Goal: Task Accomplishment & Management: Manage account settings

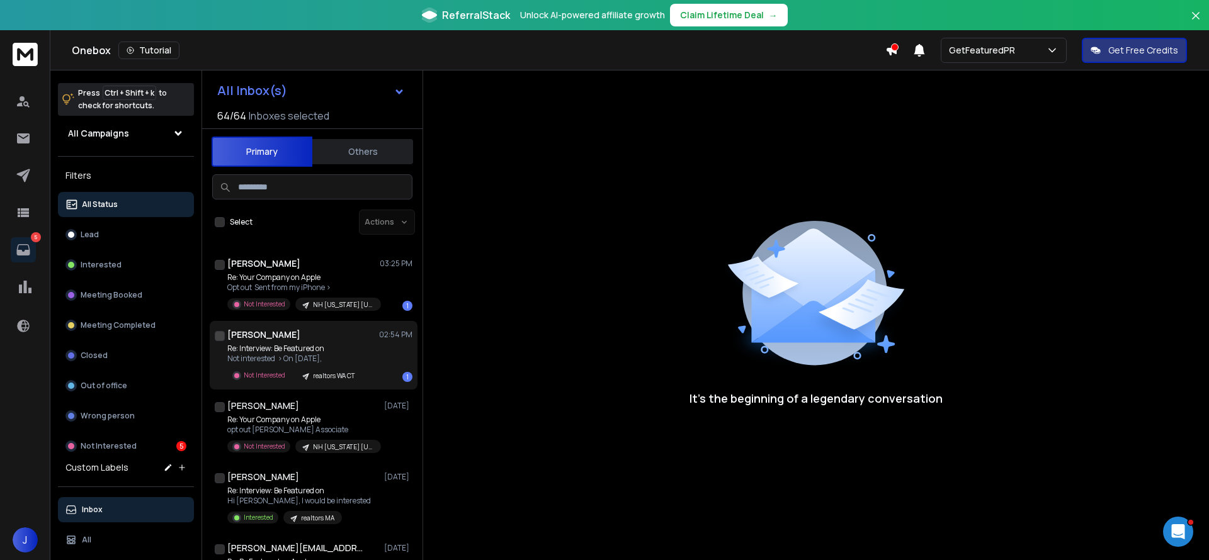
click at [339, 361] on p "Not interested > On [DATE]," at bounding box center [294, 359] width 135 height 10
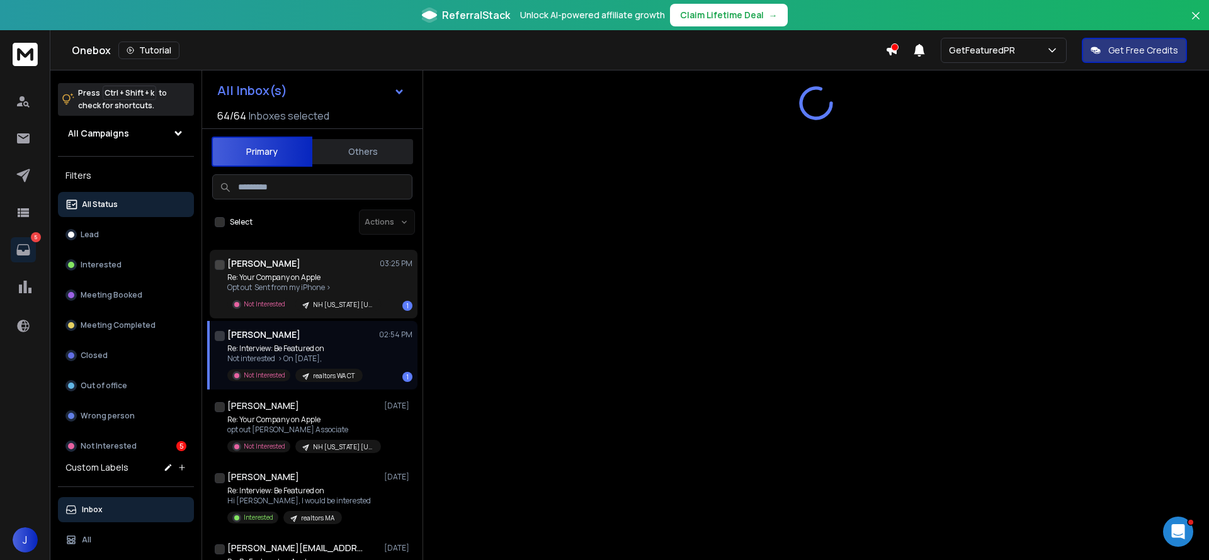
click at [342, 283] on p "Opt out Sent from my iPhone >" at bounding box center [302, 288] width 151 height 10
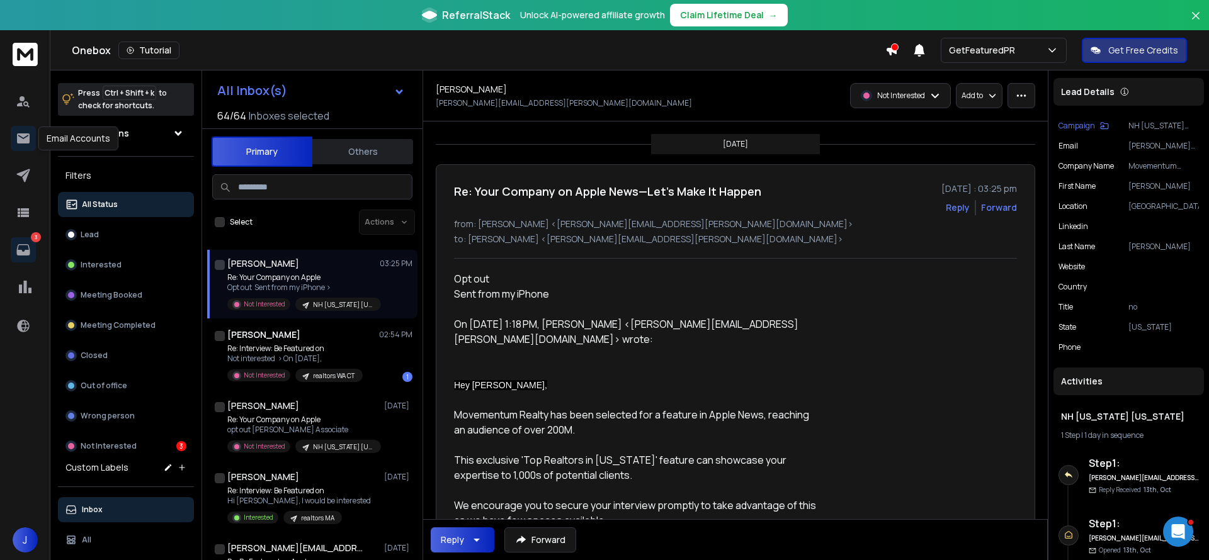
click at [30, 139] on icon at bounding box center [23, 138] width 15 height 15
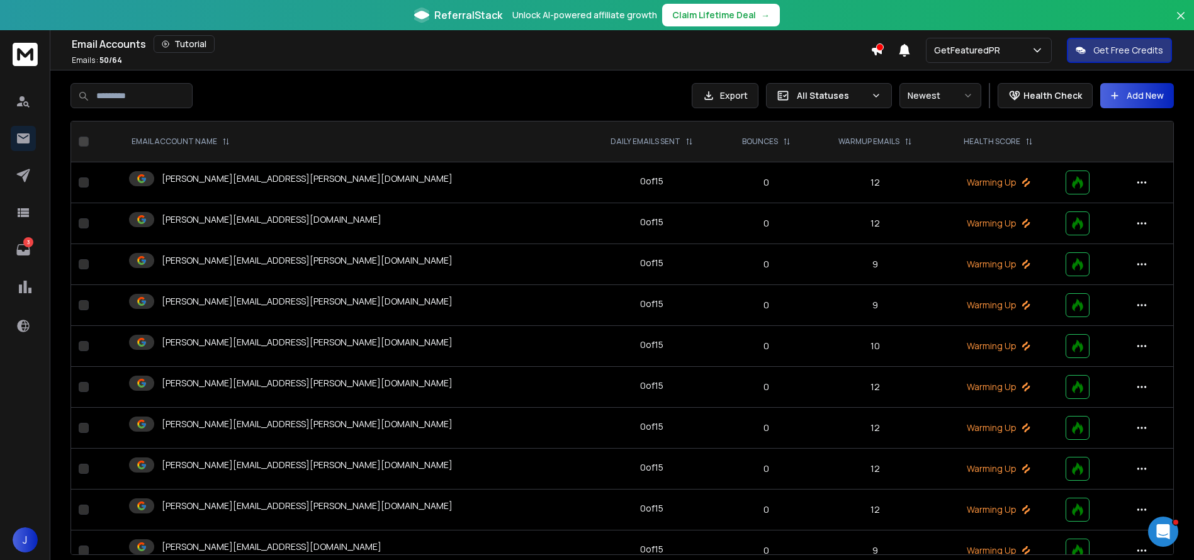
click at [290, 188] on td "[PERSON_NAME][EMAIL_ADDRESS][PERSON_NAME][DOMAIN_NAME]" at bounding box center [352, 182] width 461 height 41
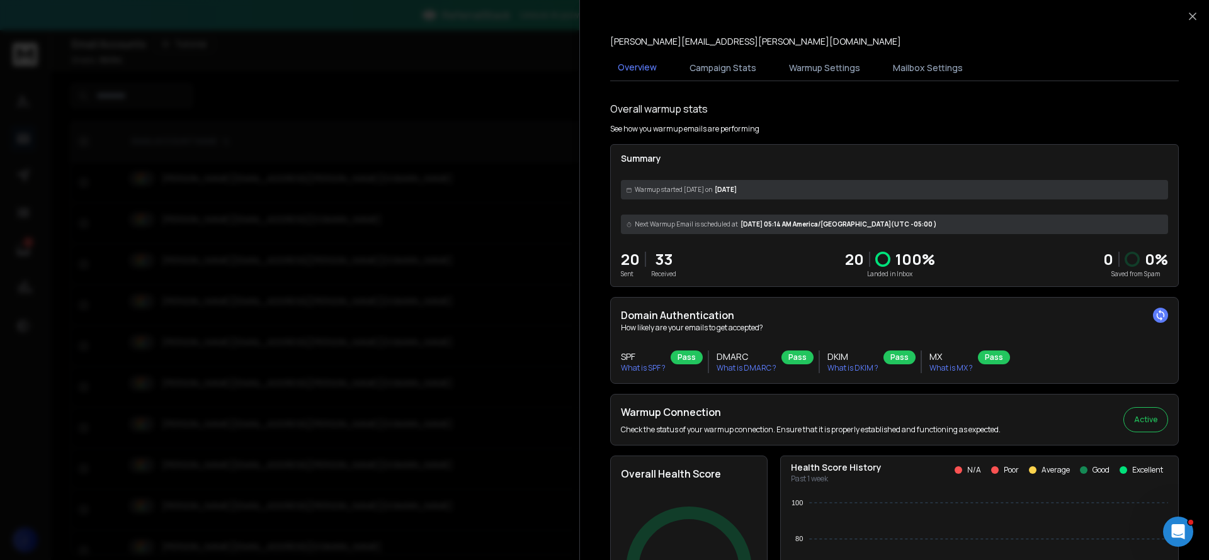
click at [793, 58] on button "Warmup Settings" at bounding box center [824, 68] width 86 height 28
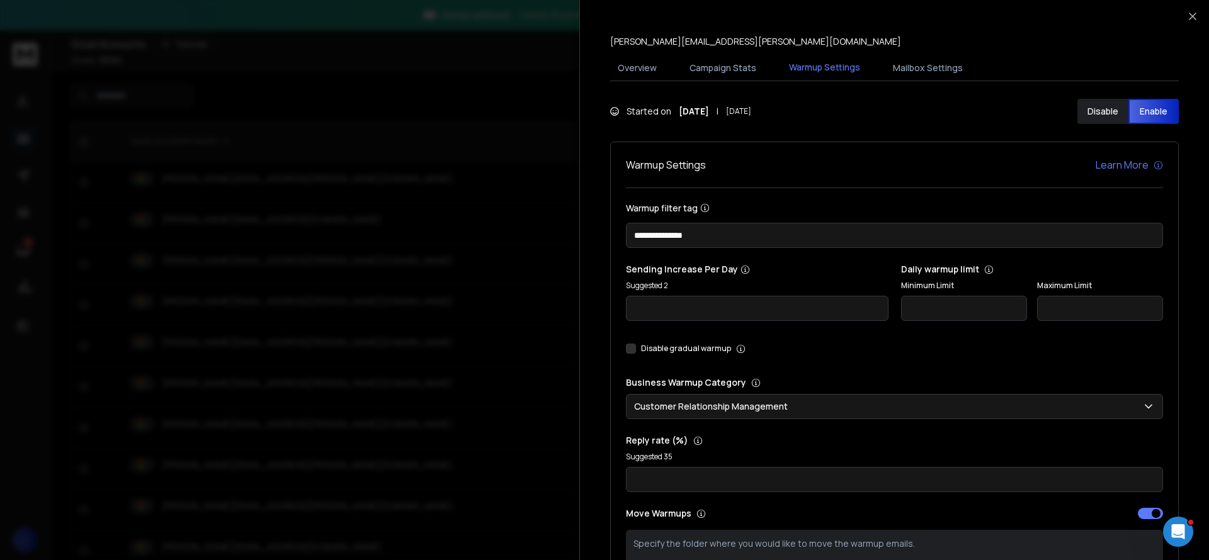
click at [387, 260] on div at bounding box center [604, 280] width 1209 height 560
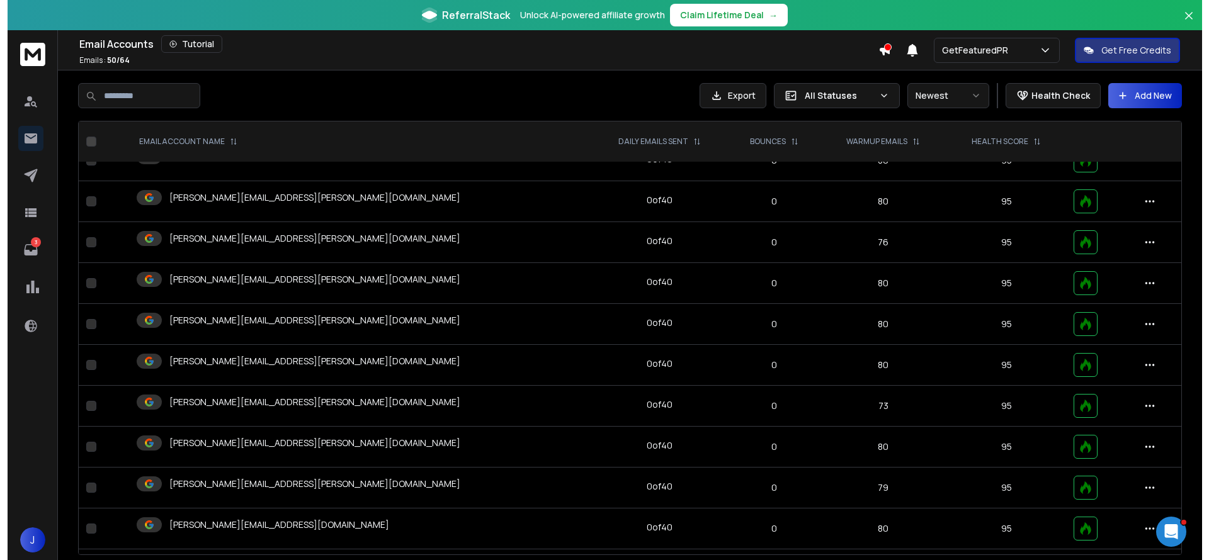
scroll to position [661, 0]
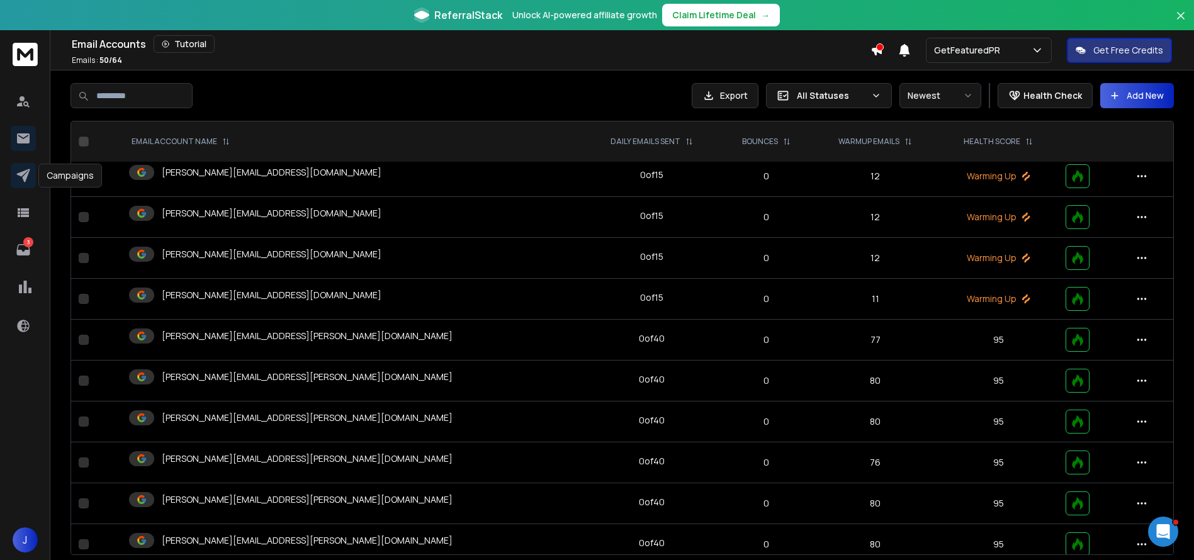
click at [28, 169] on icon at bounding box center [22, 175] width 13 height 13
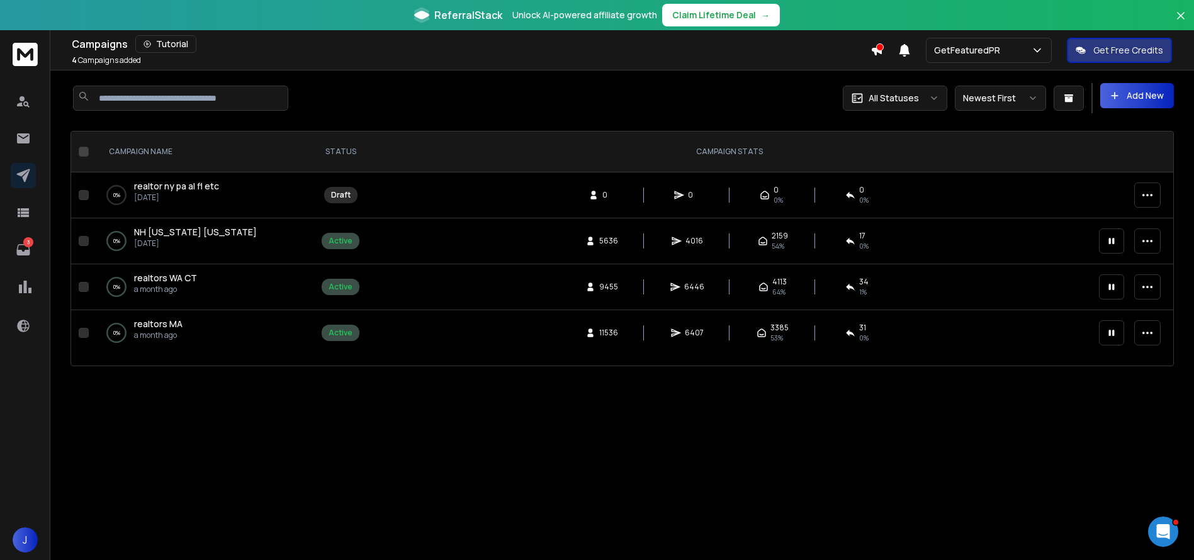
click at [184, 329] on div "0 % realtors MA a month ago" at bounding box center [203, 333] width 195 height 30
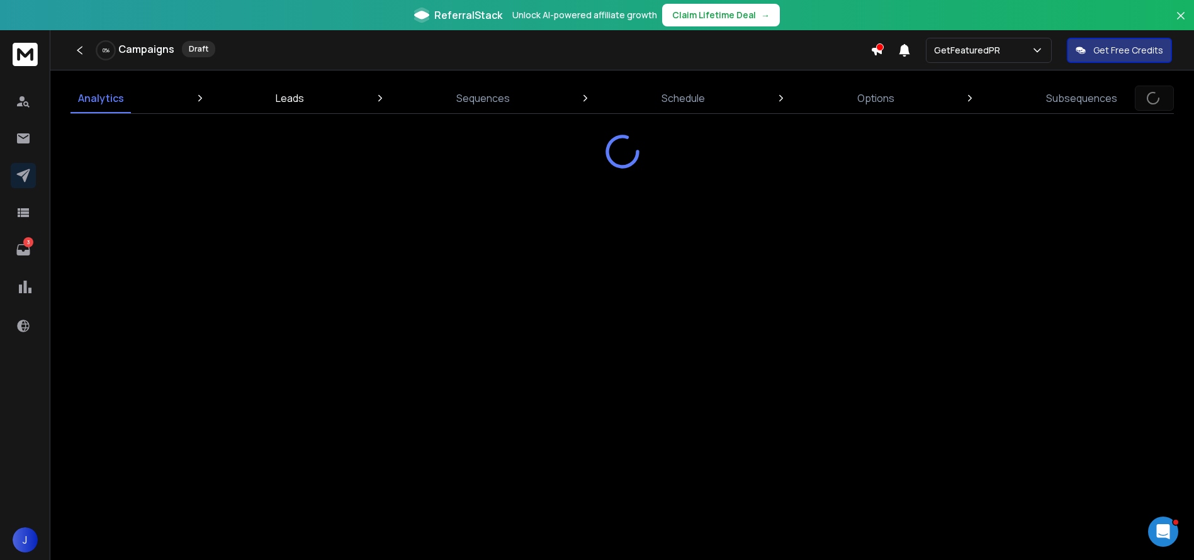
click at [306, 103] on link "Leads" at bounding box center [289, 98] width 43 height 30
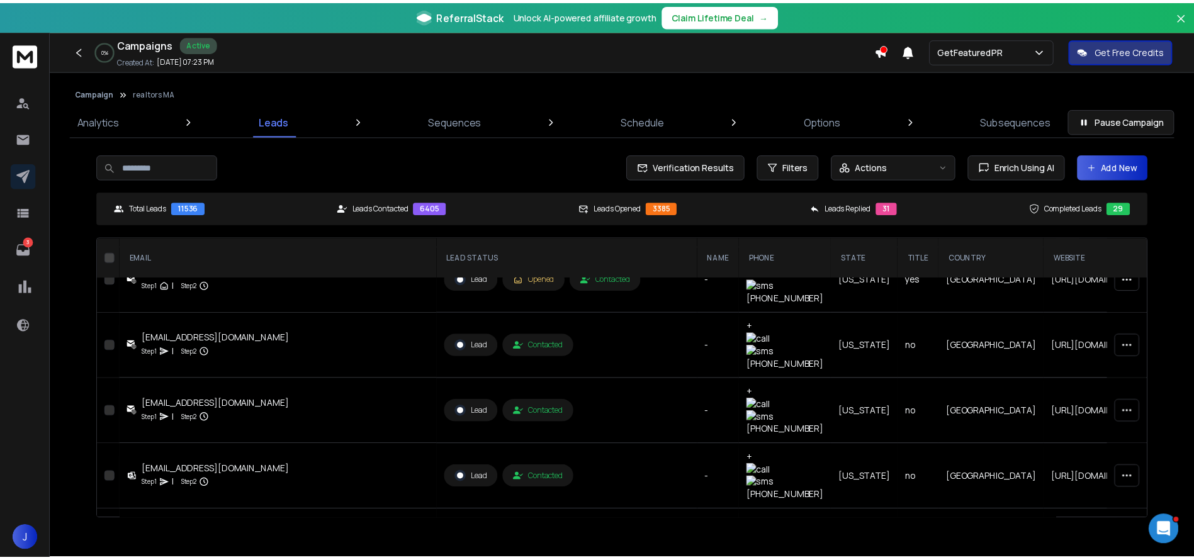
scroll to position [12815, 0]
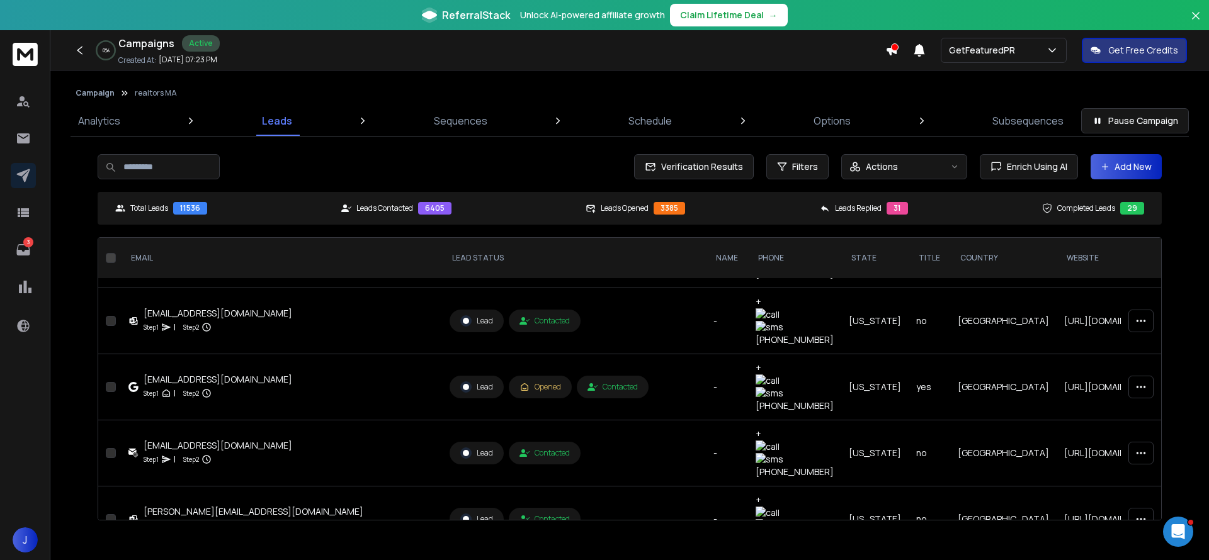
click at [25, 168] on icon at bounding box center [23, 175] width 15 height 15
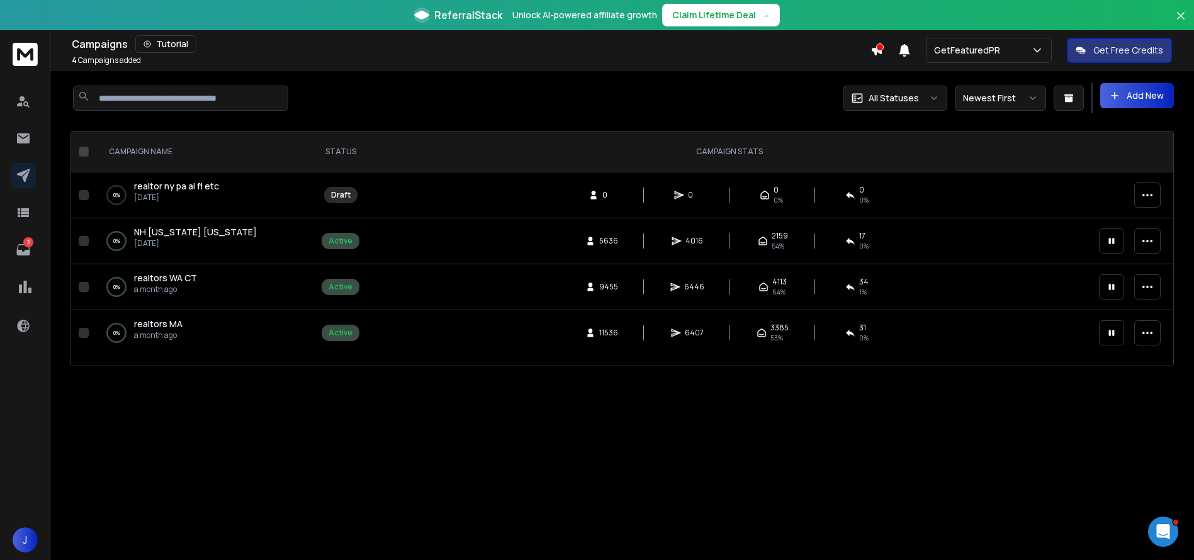
click at [186, 324] on div "0 % realtors MA a month ago" at bounding box center [203, 333] width 195 height 30
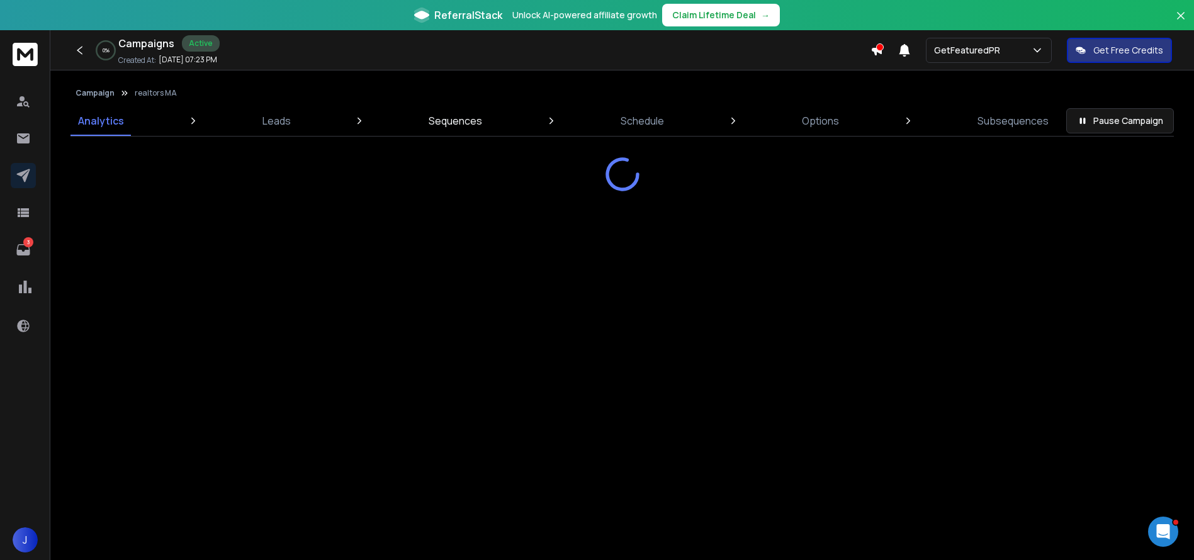
click at [457, 128] on p "Sequences" at bounding box center [456, 120] width 54 height 15
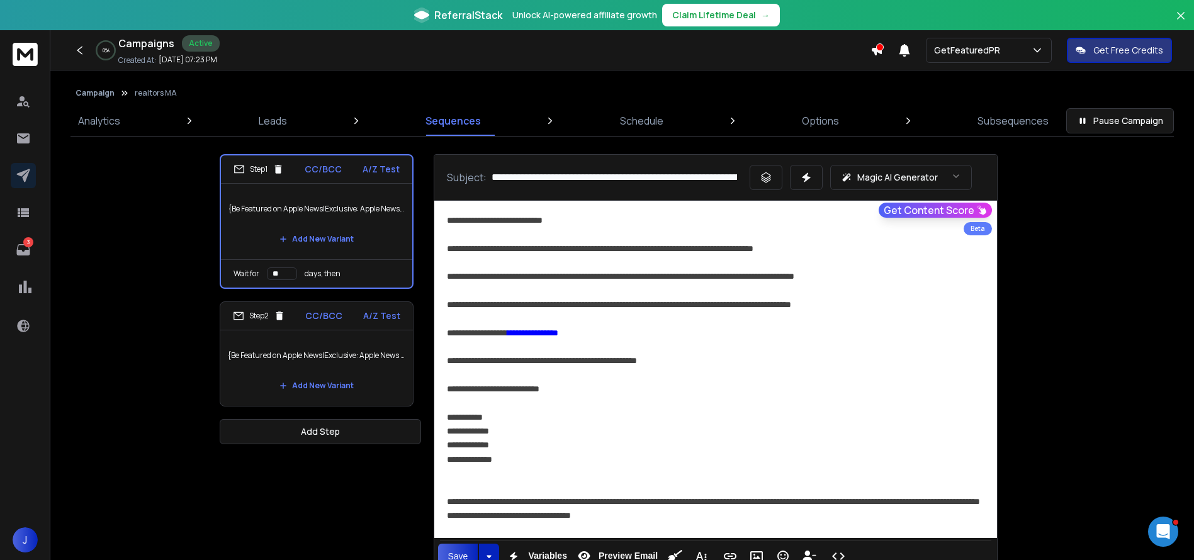
click at [289, 278] on input "**" at bounding box center [282, 274] width 30 height 13
type input "*"
type input "**"
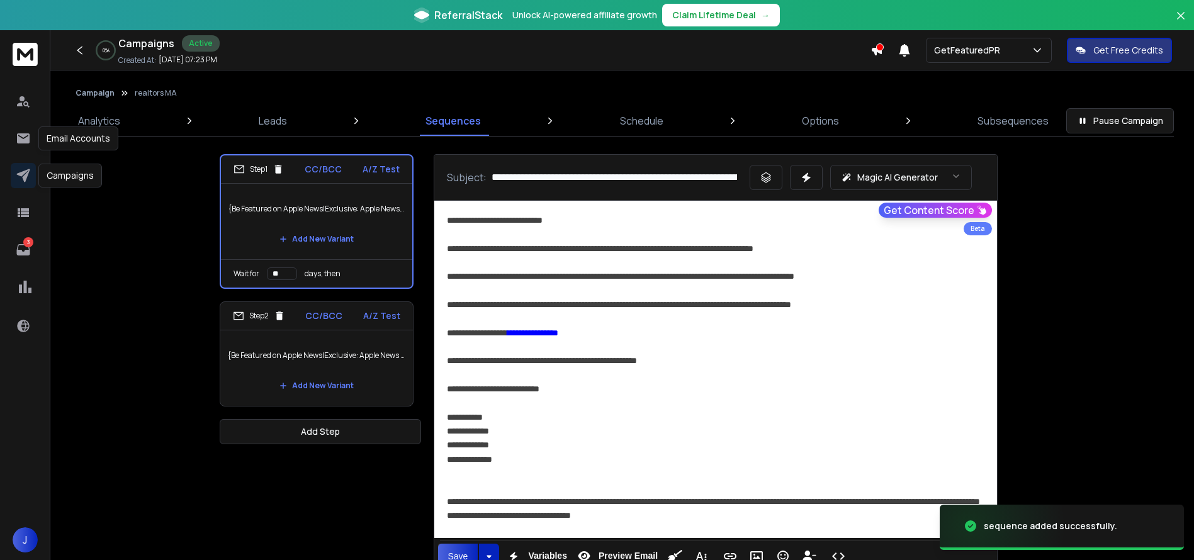
click at [26, 169] on icon at bounding box center [23, 175] width 15 height 15
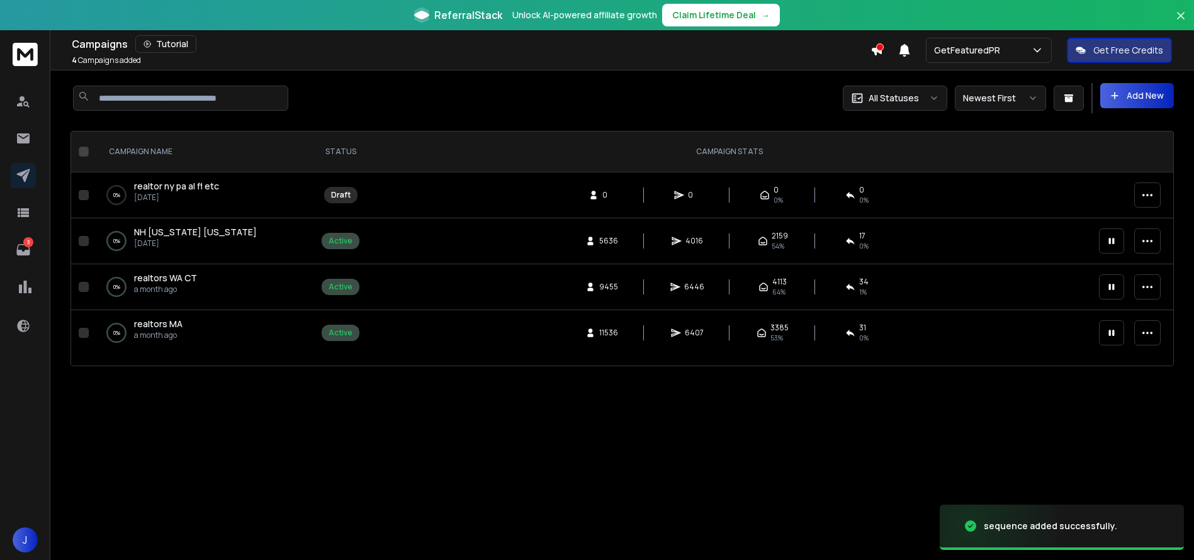
click at [184, 273] on span "realtors WA CT" at bounding box center [165, 278] width 63 height 12
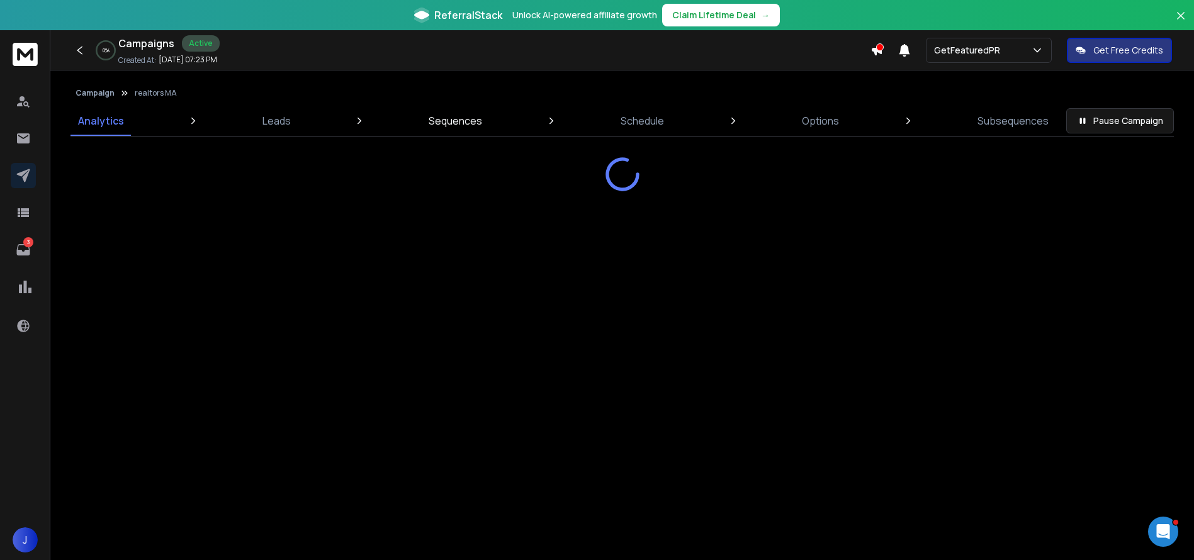
click at [472, 132] on link "Sequences" at bounding box center [455, 121] width 69 height 30
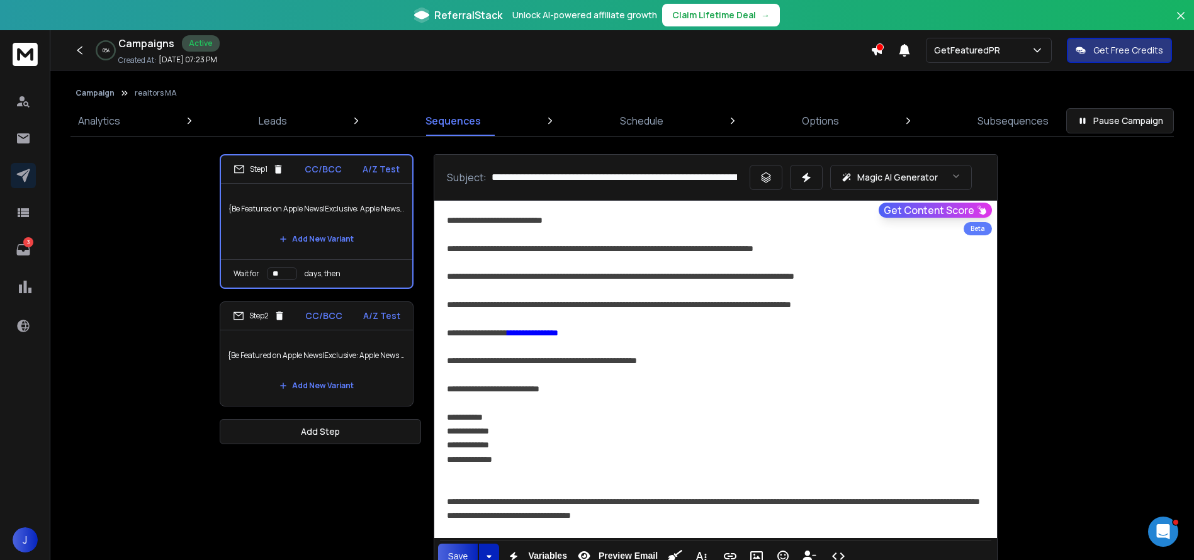
click at [291, 278] on input "**" at bounding box center [282, 274] width 30 height 13
type input "**"
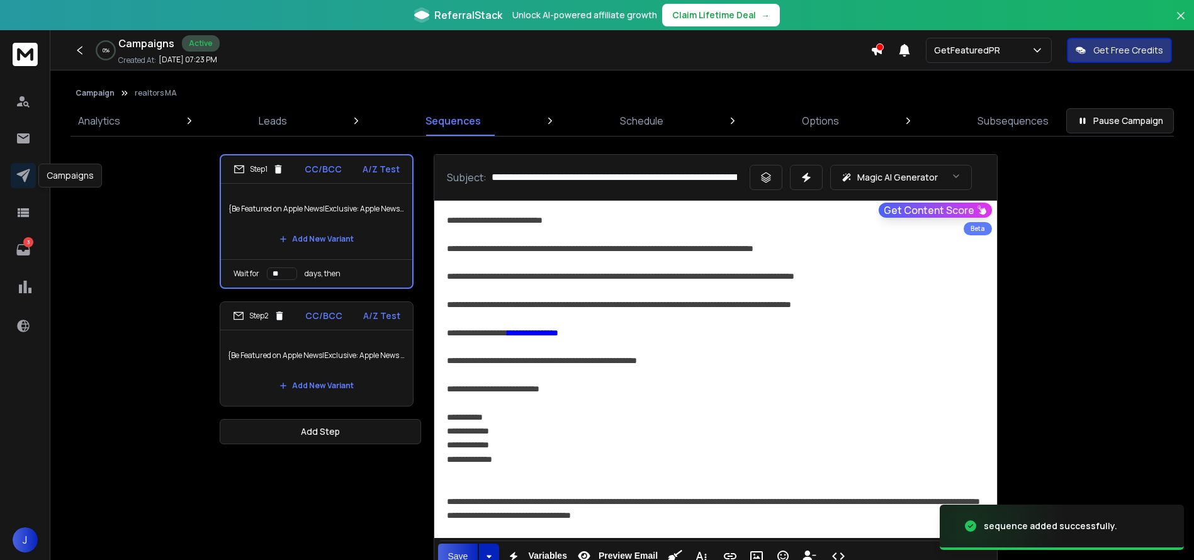
click at [24, 171] on icon at bounding box center [22, 175] width 13 height 13
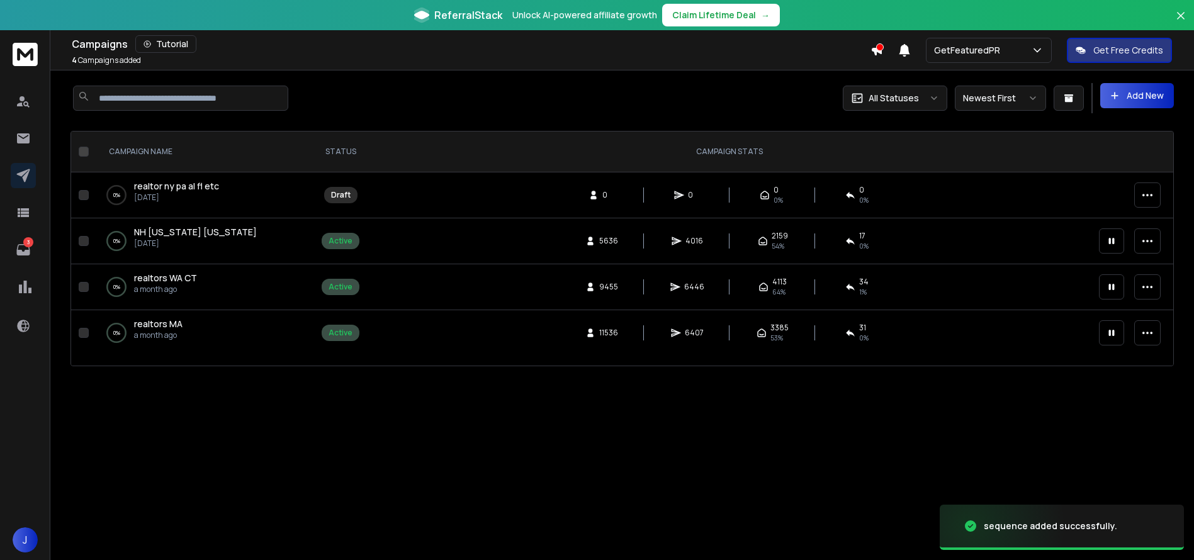
click at [198, 228] on span "NH [US_STATE] [US_STATE]" at bounding box center [195, 232] width 123 height 12
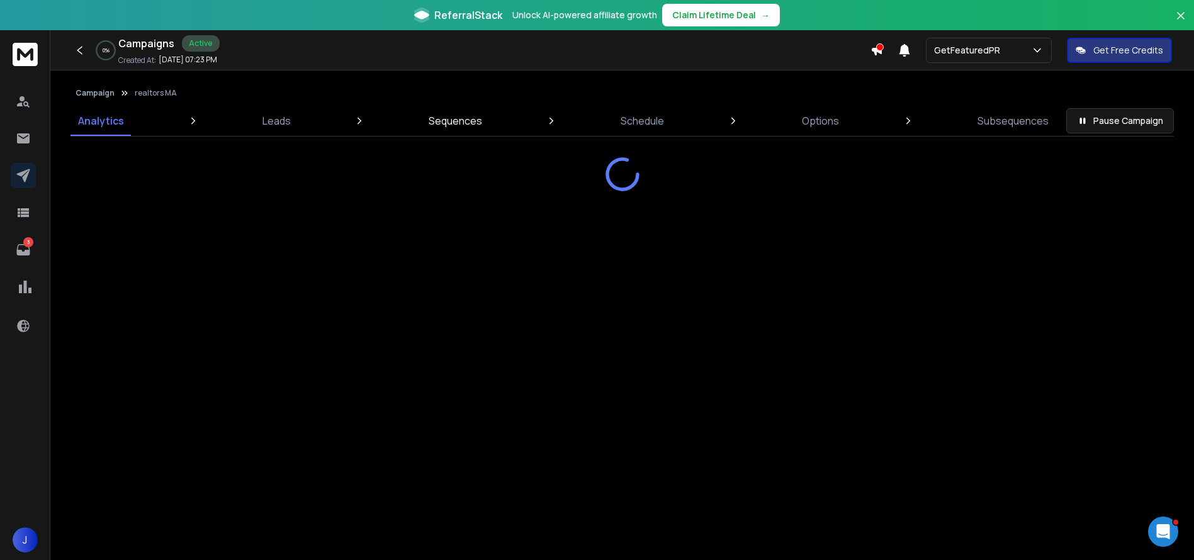
click at [477, 125] on p "Sequences" at bounding box center [456, 120] width 54 height 15
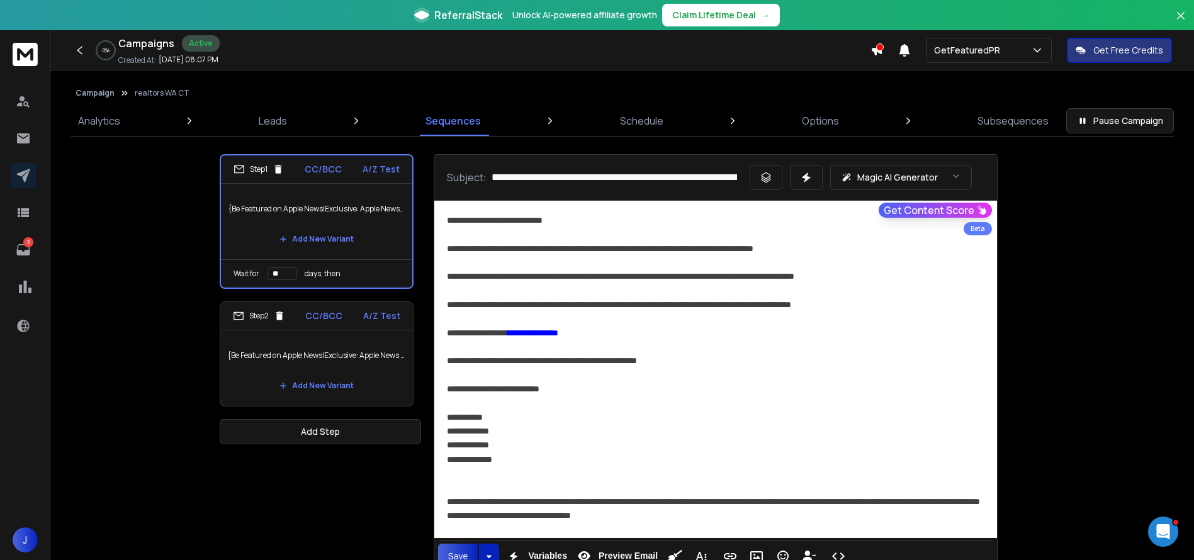
click at [282, 282] on div "Wait for ** days, then" at bounding box center [316, 273] width 191 height 28
click at [282, 281] on div "Wait for ** days, then" at bounding box center [316, 273] width 191 height 28
click at [282, 278] on input "**" at bounding box center [282, 274] width 30 height 13
type input "**"
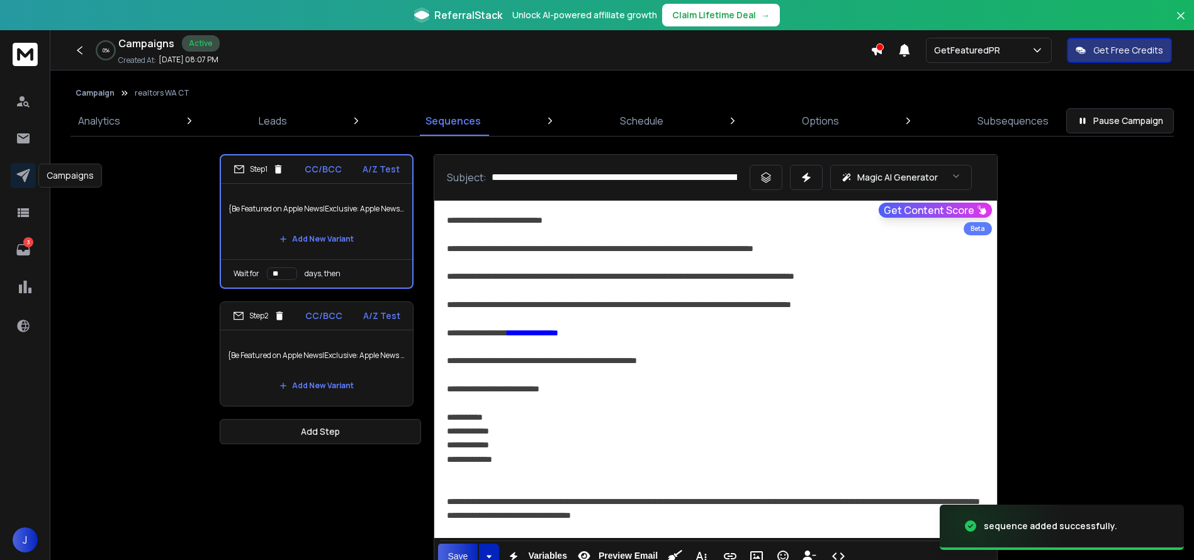
click at [21, 168] on icon at bounding box center [23, 175] width 15 height 15
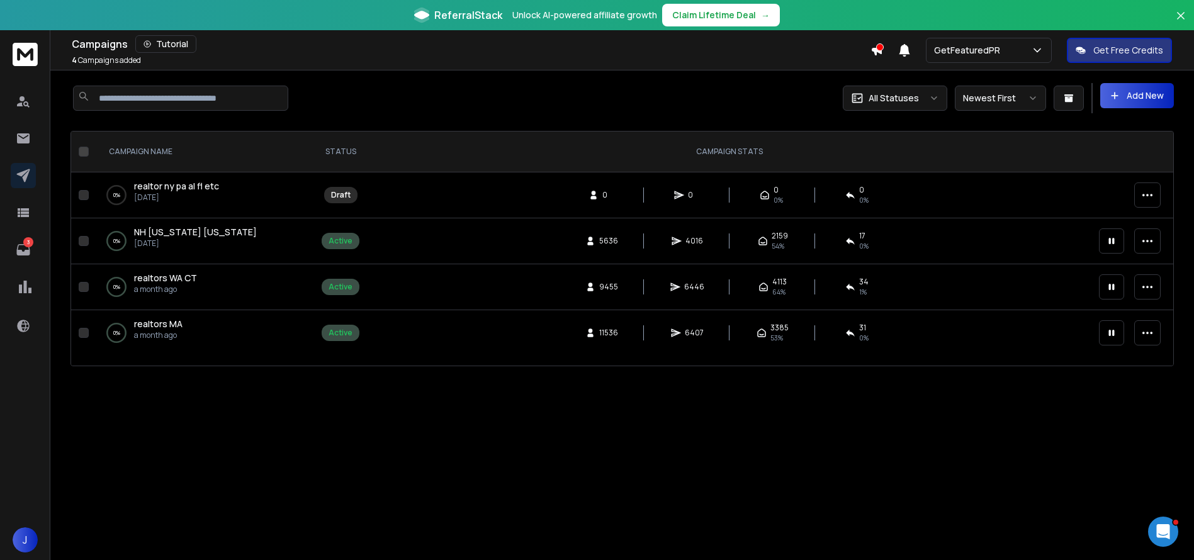
click at [210, 189] on span "realtor ny pa al fl etc" at bounding box center [176, 186] width 85 height 12
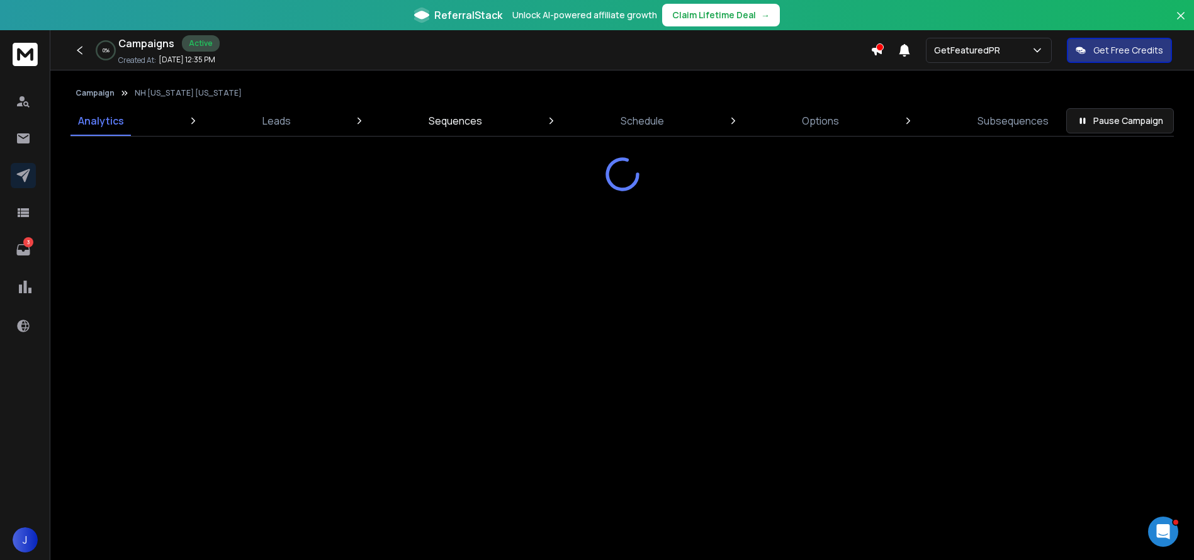
click at [442, 122] on p "Sequences" at bounding box center [456, 120] width 54 height 15
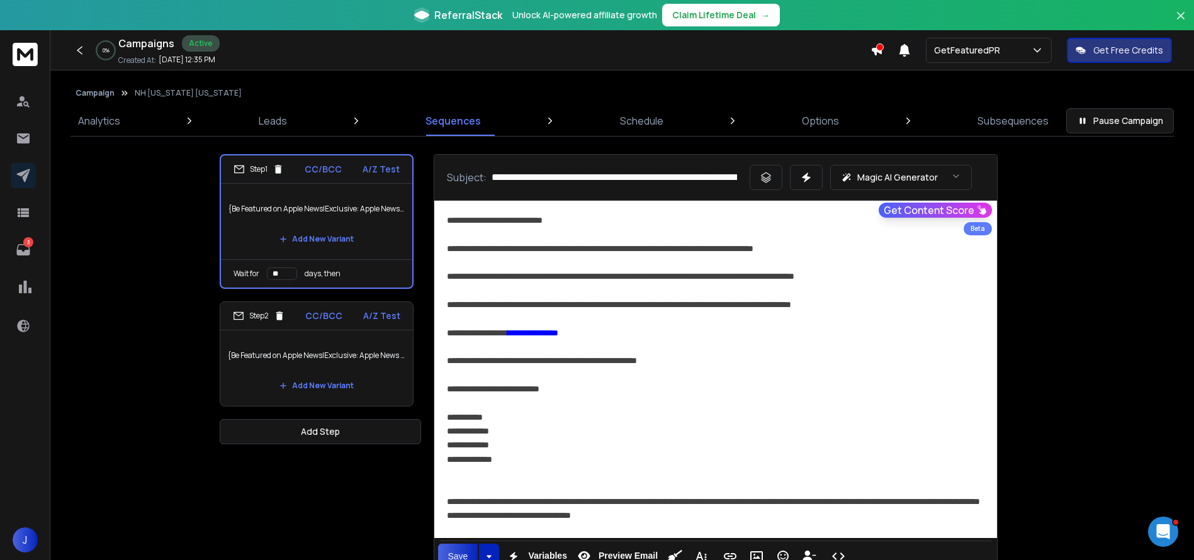
click at [285, 274] on input "**" at bounding box center [282, 274] width 30 height 13
type input "**"
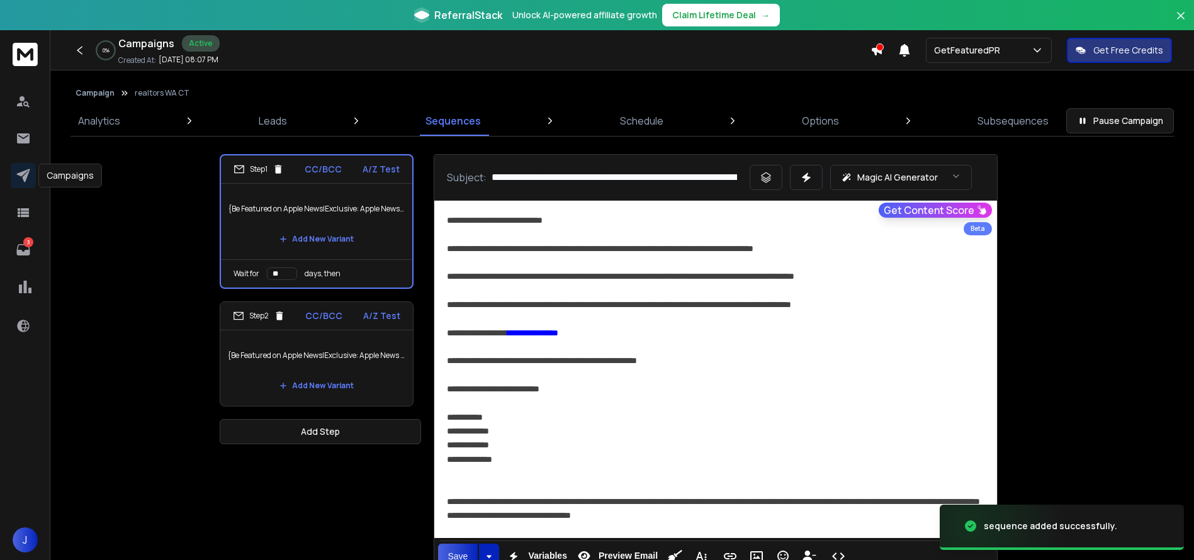
click at [27, 178] on icon at bounding box center [23, 175] width 15 height 15
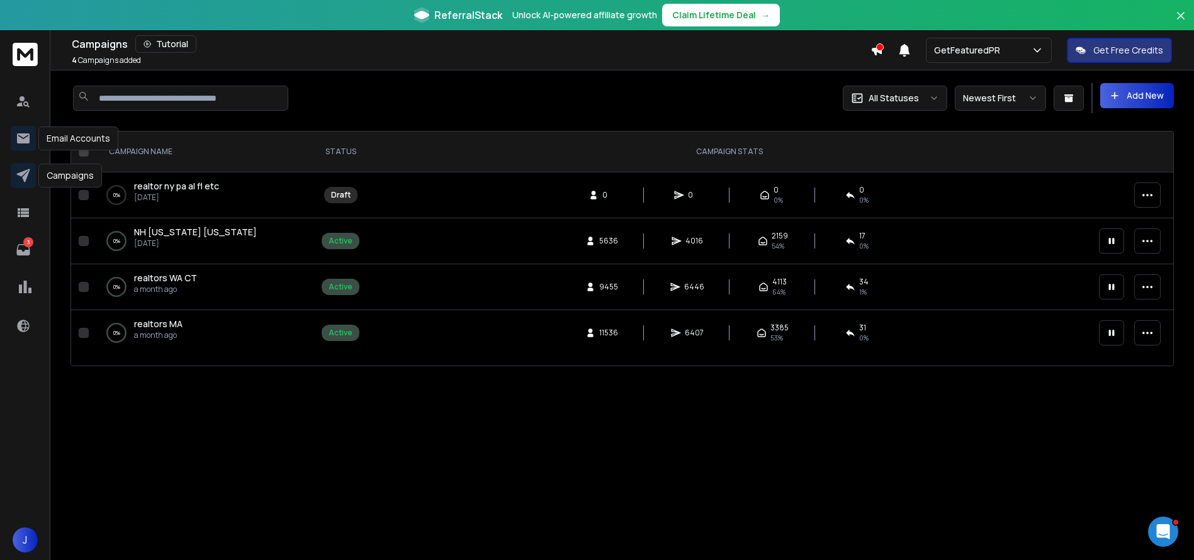
click at [21, 137] on icon at bounding box center [23, 138] width 15 height 15
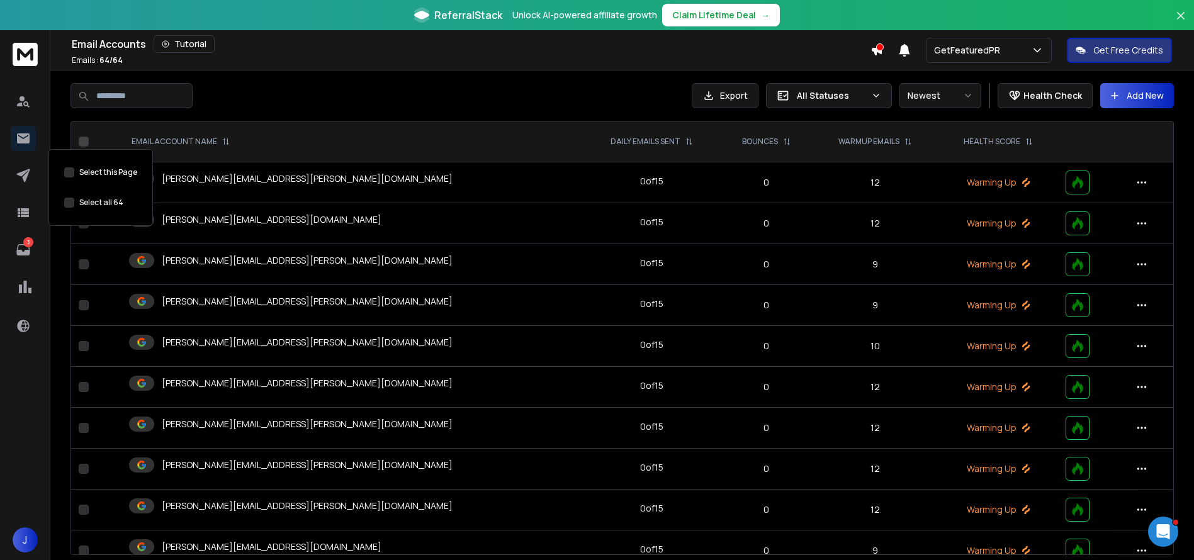
click at [82, 140] on button "Select this Page" at bounding box center [84, 142] width 10 height 10
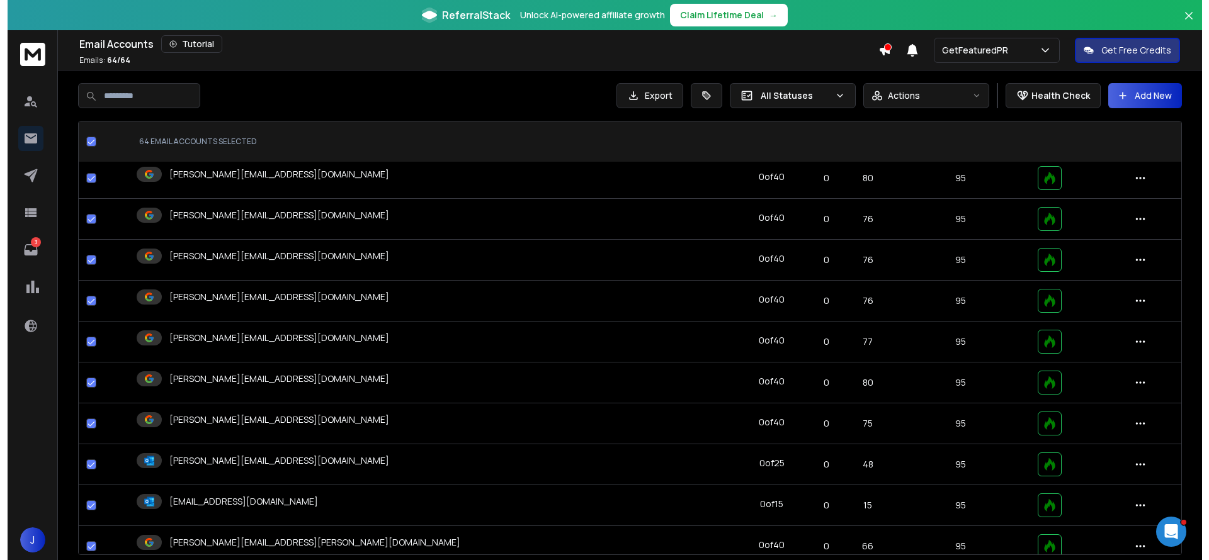
scroll to position [1575, 0]
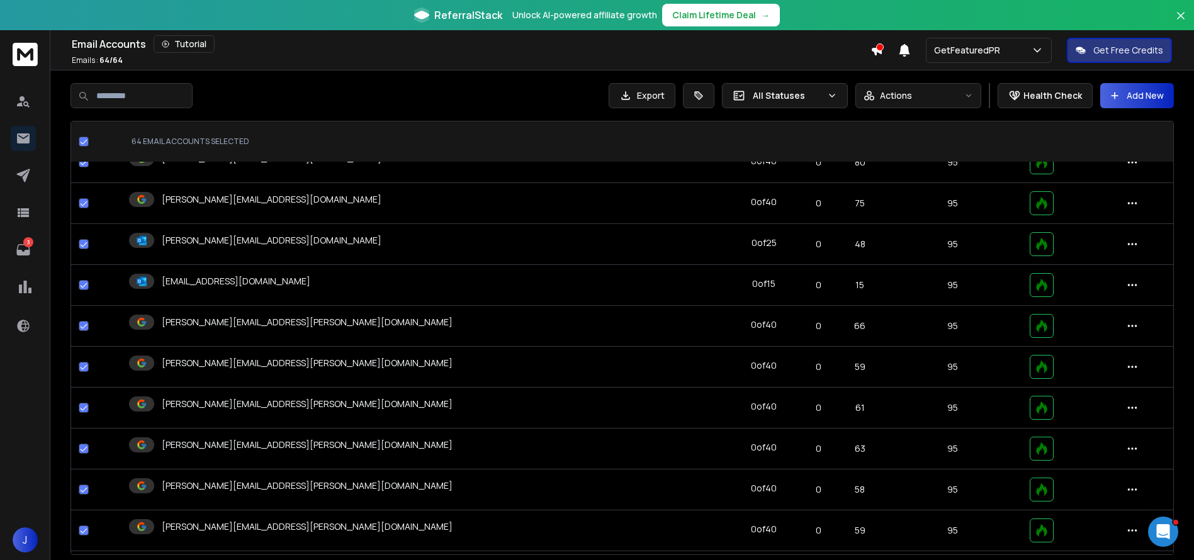
click at [88, 281] on button "button" at bounding box center [84, 285] width 10 height 10
click at [87, 241] on button "button" at bounding box center [84, 244] width 10 height 10
click at [867, 93] on icon "button" at bounding box center [869, 95] width 11 height 11
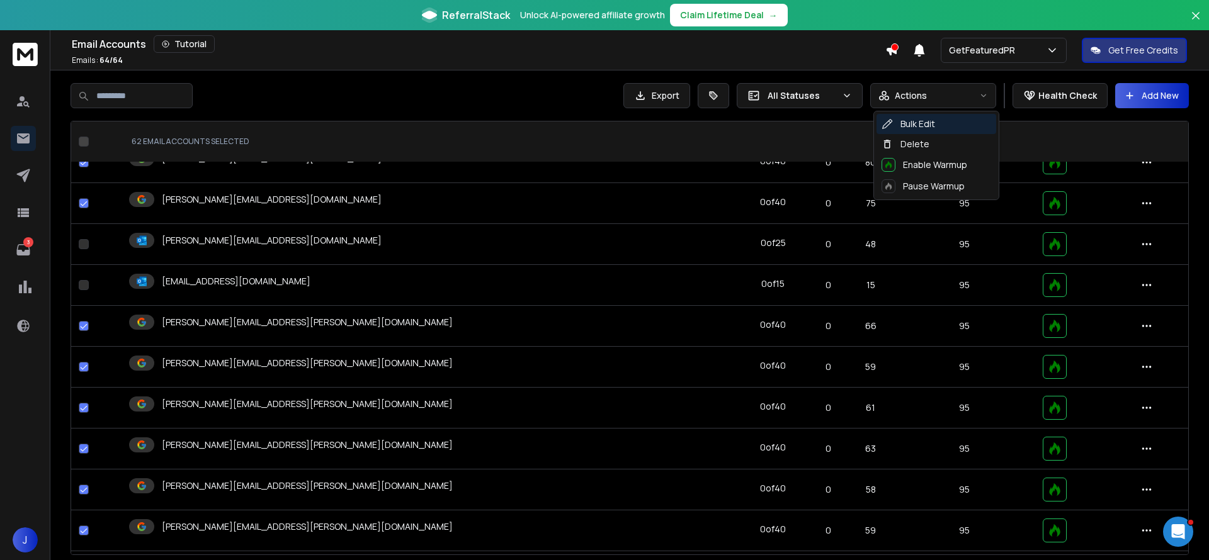
click at [934, 120] on div "Bulk Edit" at bounding box center [908, 124] width 54 height 13
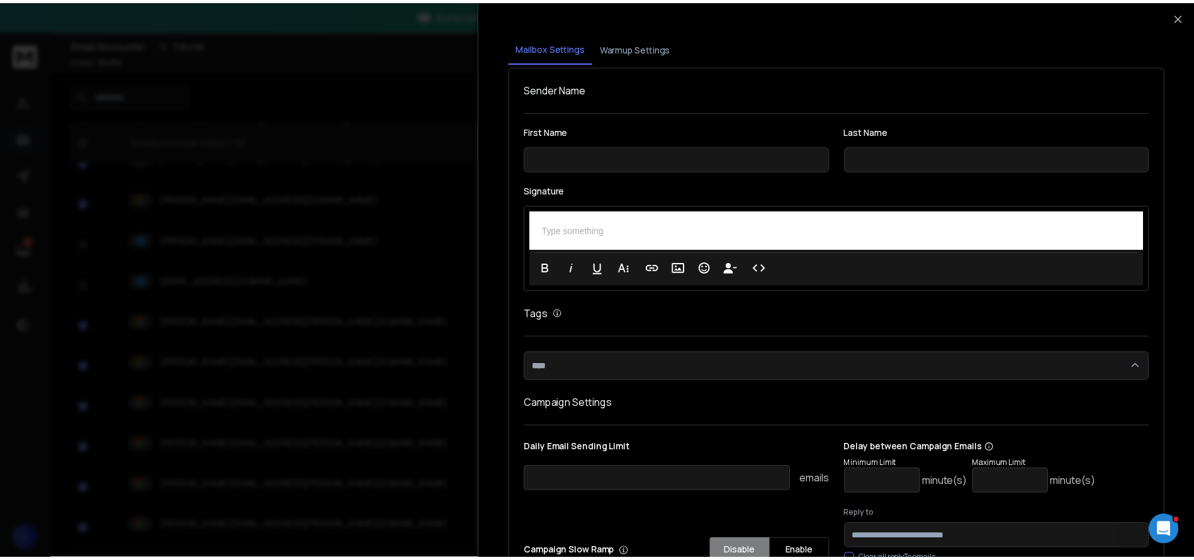
scroll to position [183, 0]
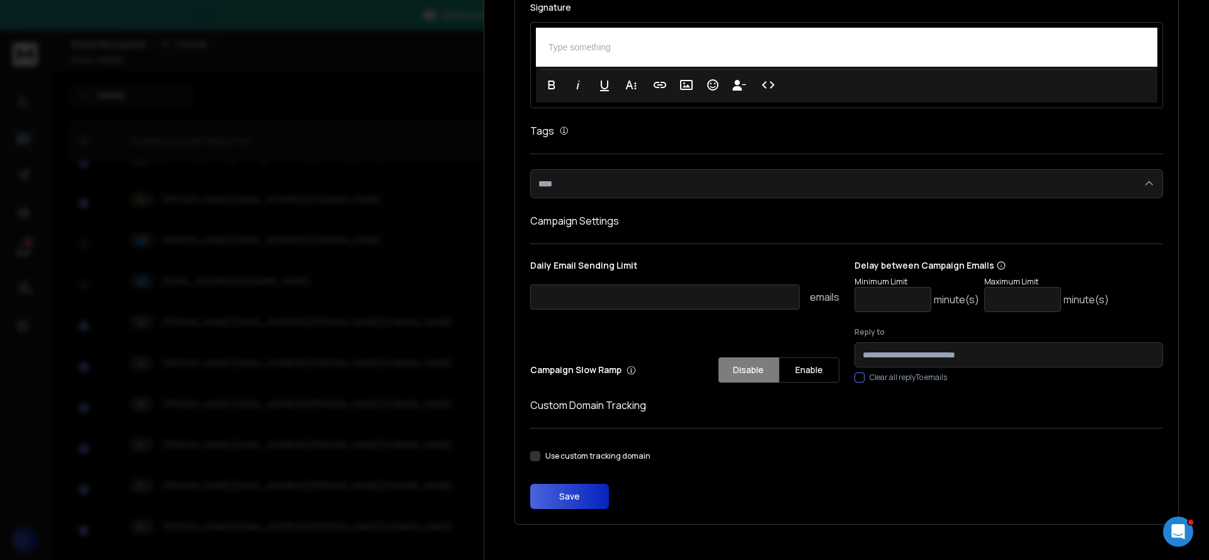
click at [1009, 297] on input "number" at bounding box center [1022, 299] width 77 height 25
type input "**"
click at [908, 309] on input "number" at bounding box center [892, 299] width 77 height 25
type input "**"
click at [699, 307] on input "number" at bounding box center [664, 297] width 269 height 25
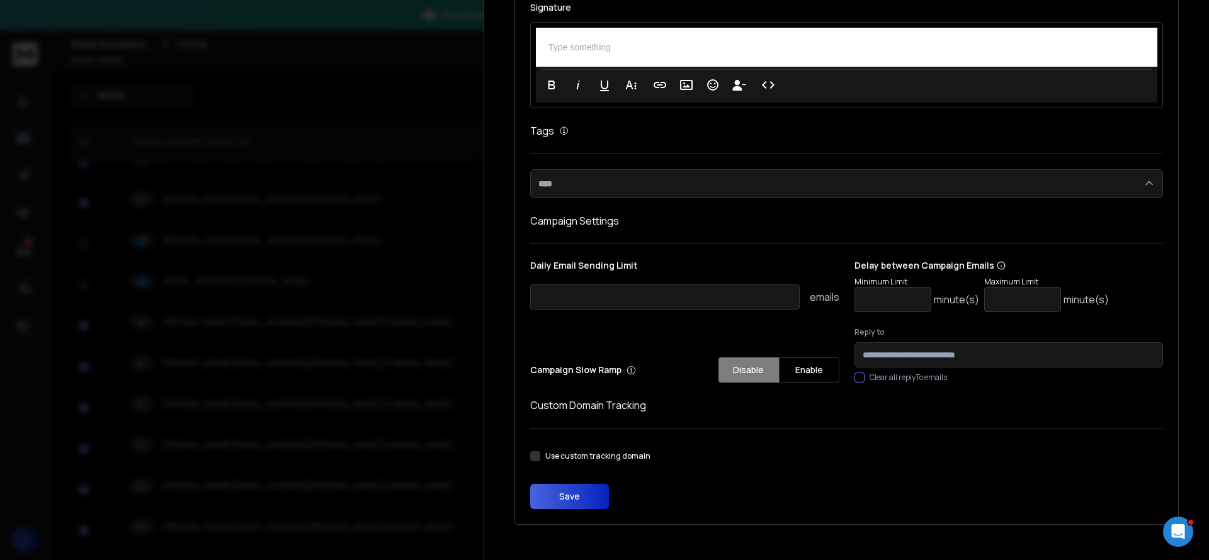
type input "**"
click at [591, 501] on button "Save" at bounding box center [569, 496] width 79 height 25
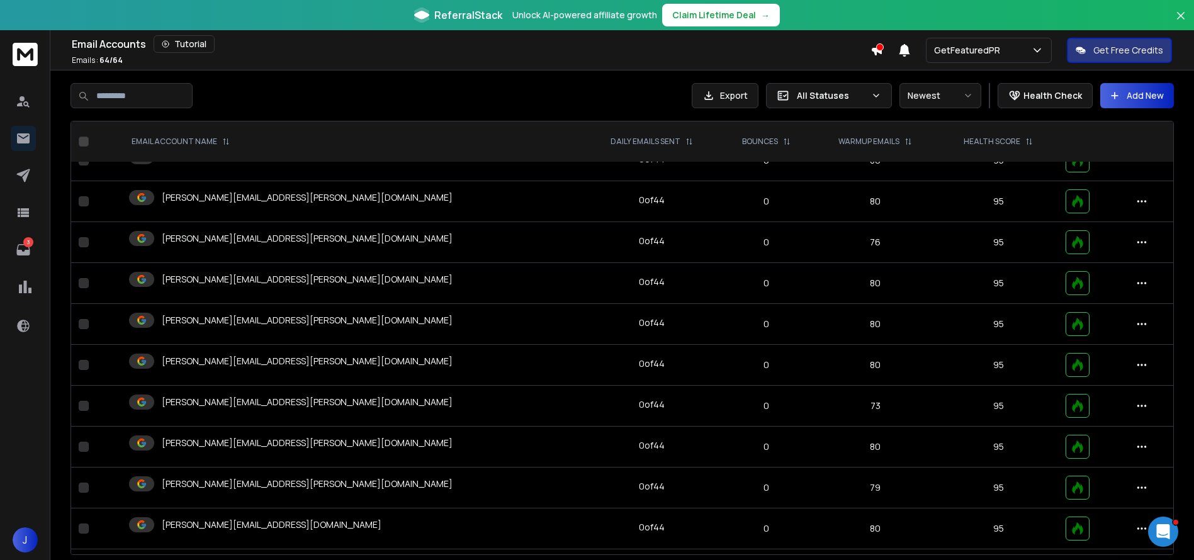
scroll to position [1542, 0]
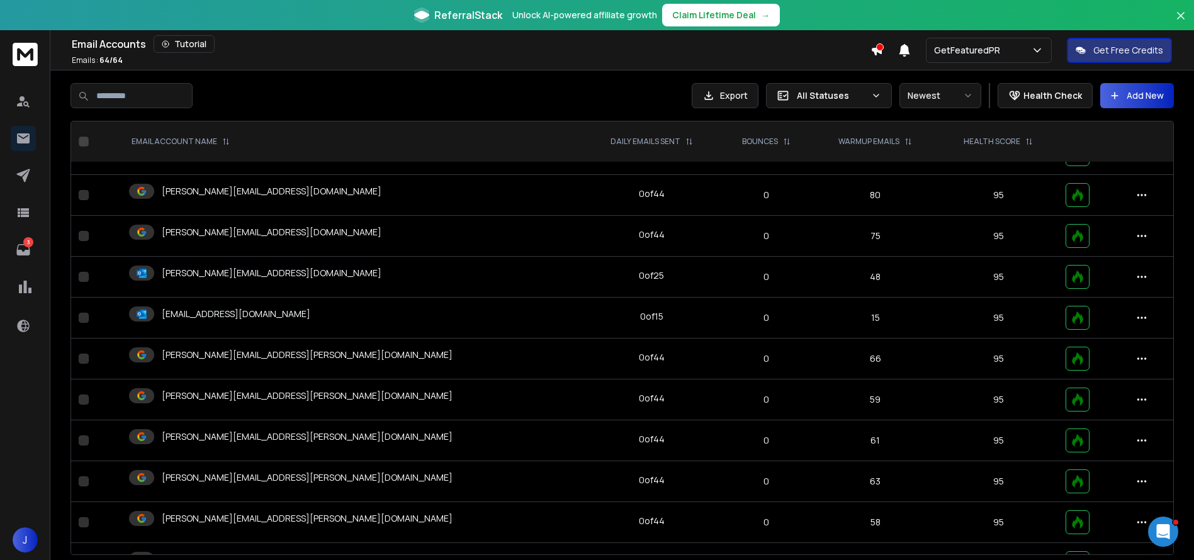
click at [391, 399] on div "[PERSON_NAME][EMAIL_ADDRESS][PERSON_NAME][DOMAIN_NAME]" at bounding box center [352, 395] width 446 height 15
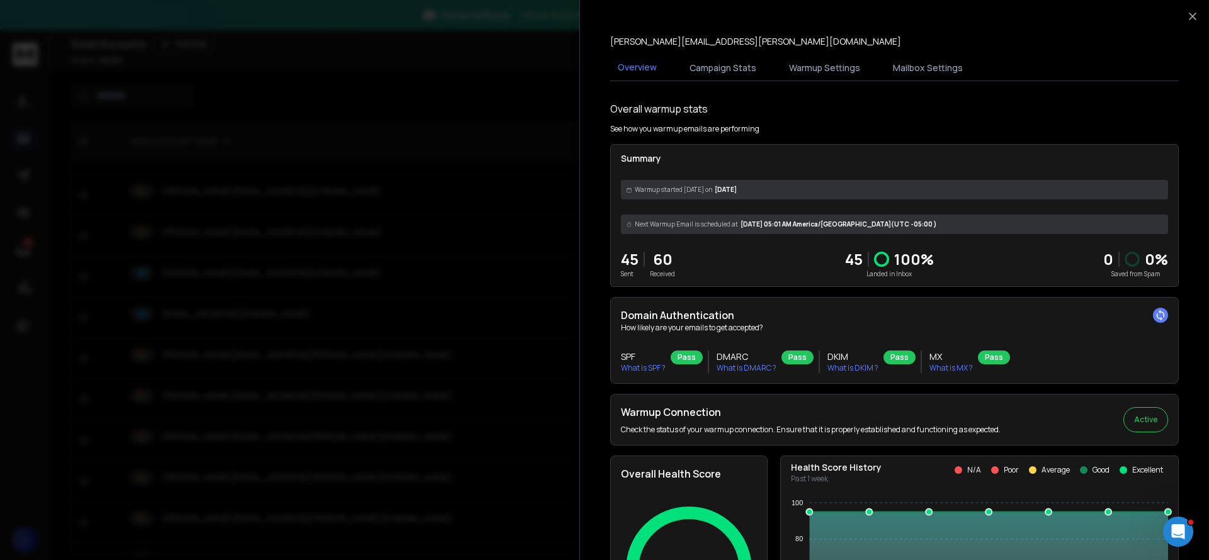
click at [825, 55] on button "Warmup Settings" at bounding box center [824, 68] width 86 height 28
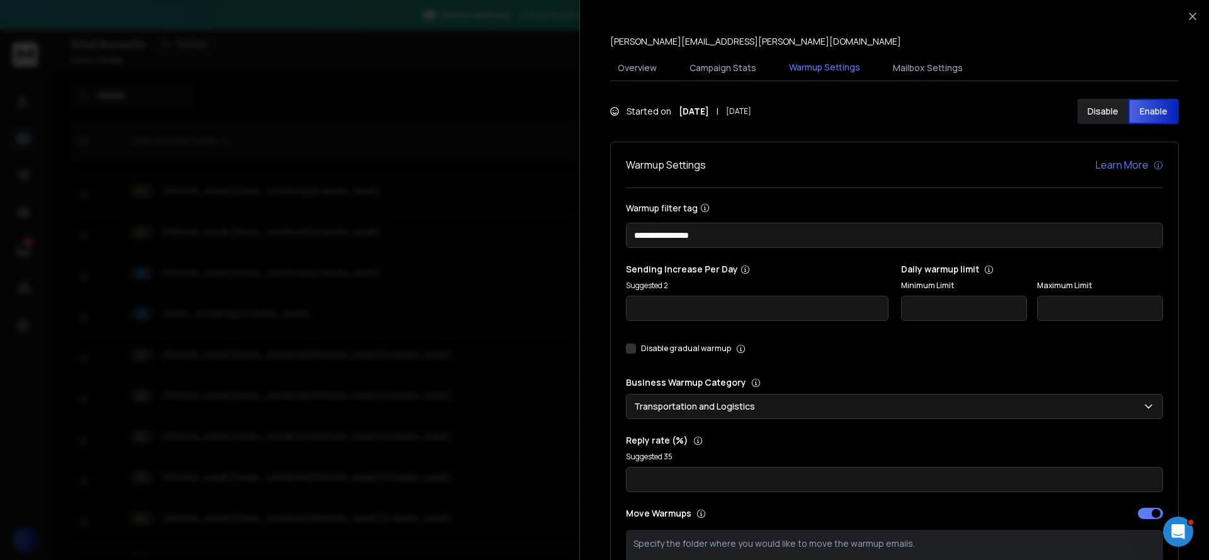
click at [352, 397] on div at bounding box center [604, 280] width 1209 height 560
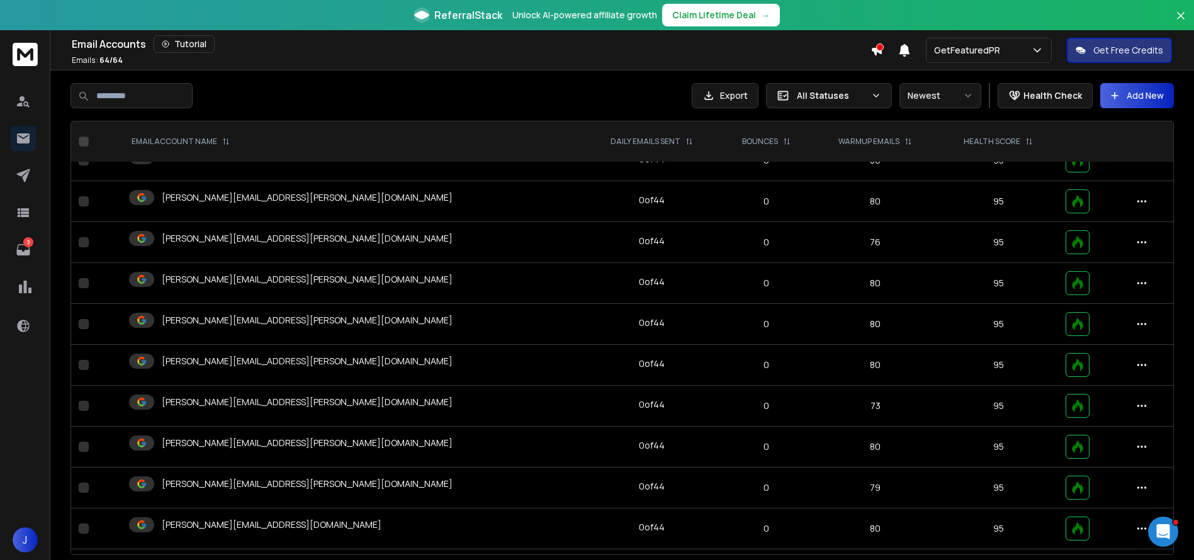
scroll to position [0, 0]
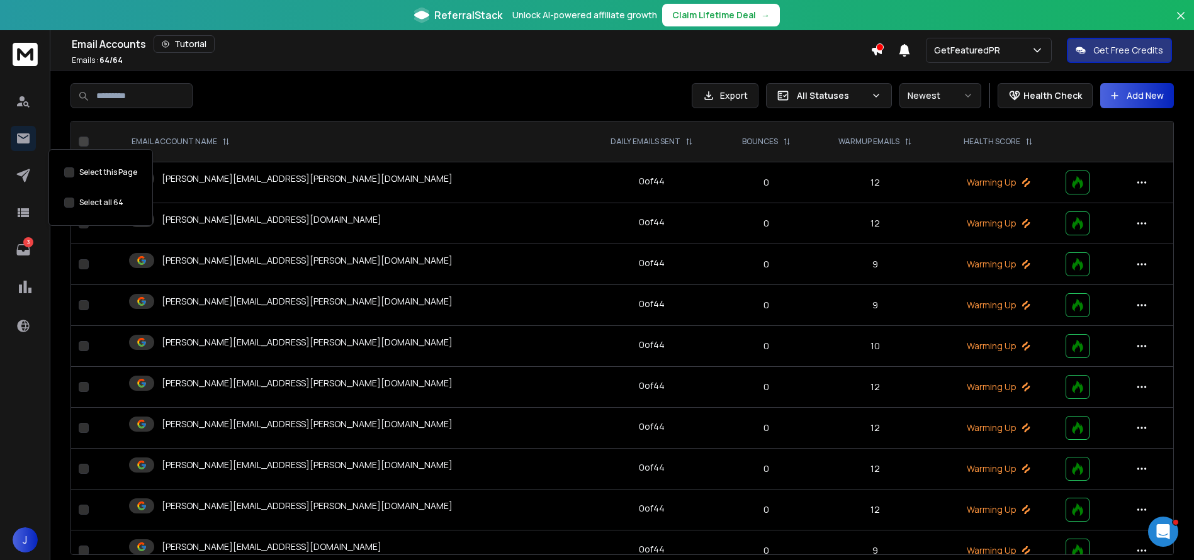
click at [88, 139] on button "Select this Page" at bounding box center [84, 142] width 10 height 10
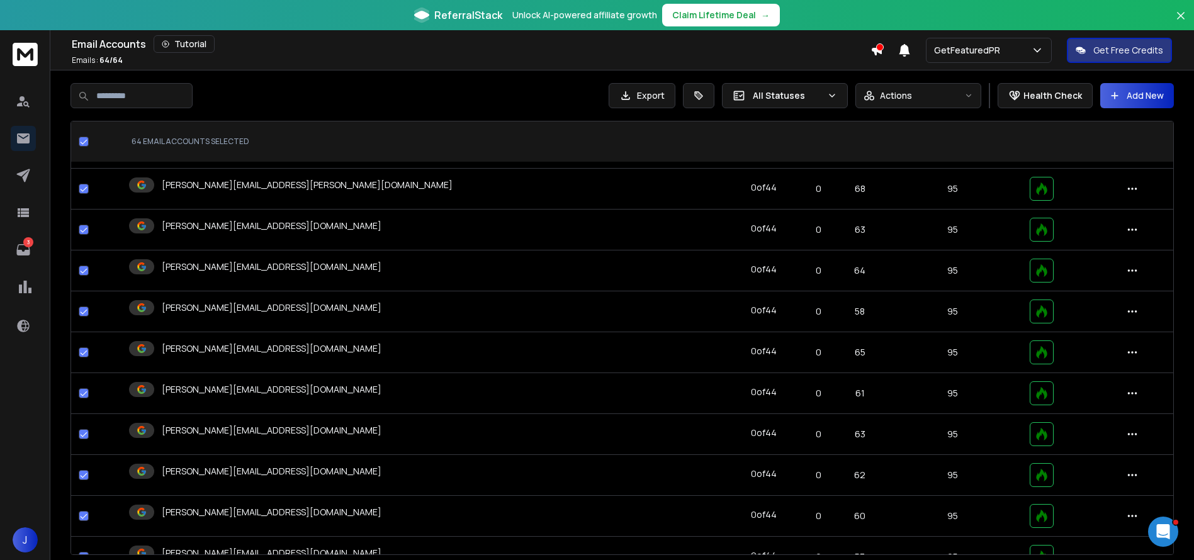
scroll to position [2236, 0]
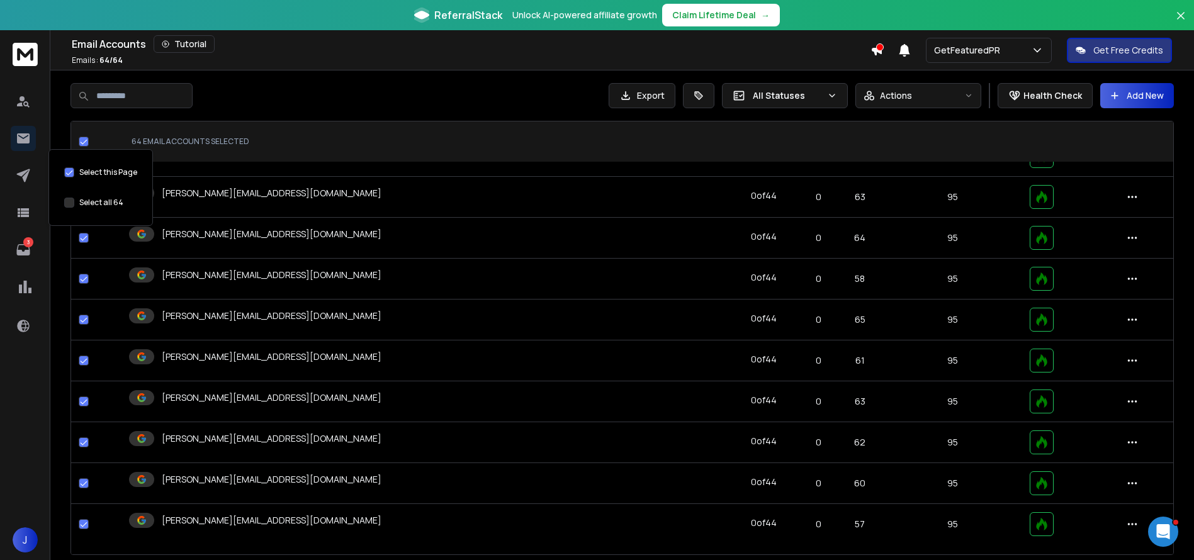
click at [84, 137] on button "Select this Page" at bounding box center [84, 142] width 10 height 10
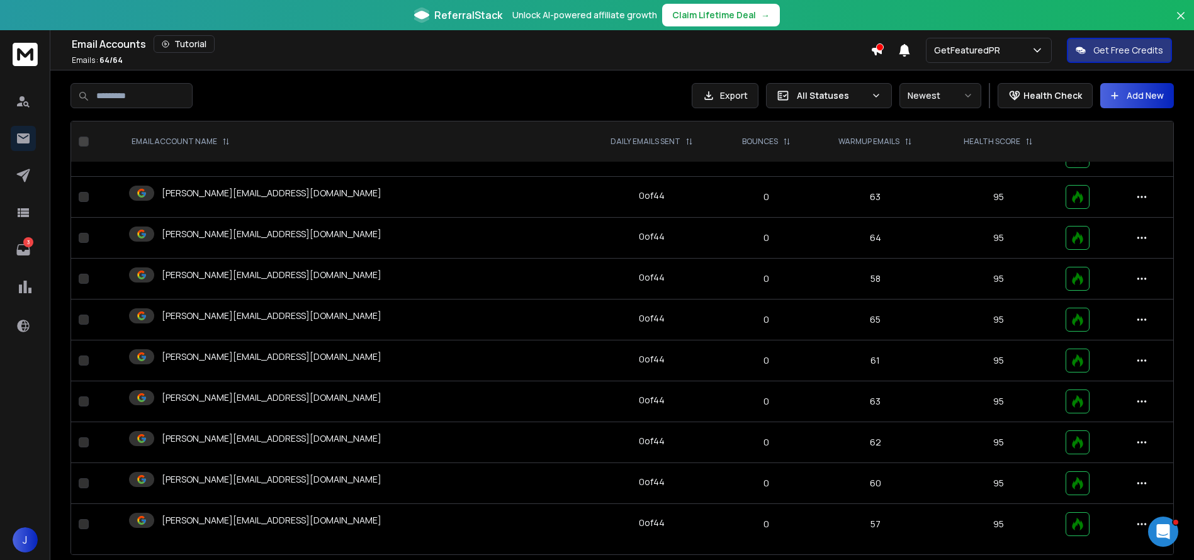
click at [85, 520] on button "button" at bounding box center [84, 524] width 10 height 10
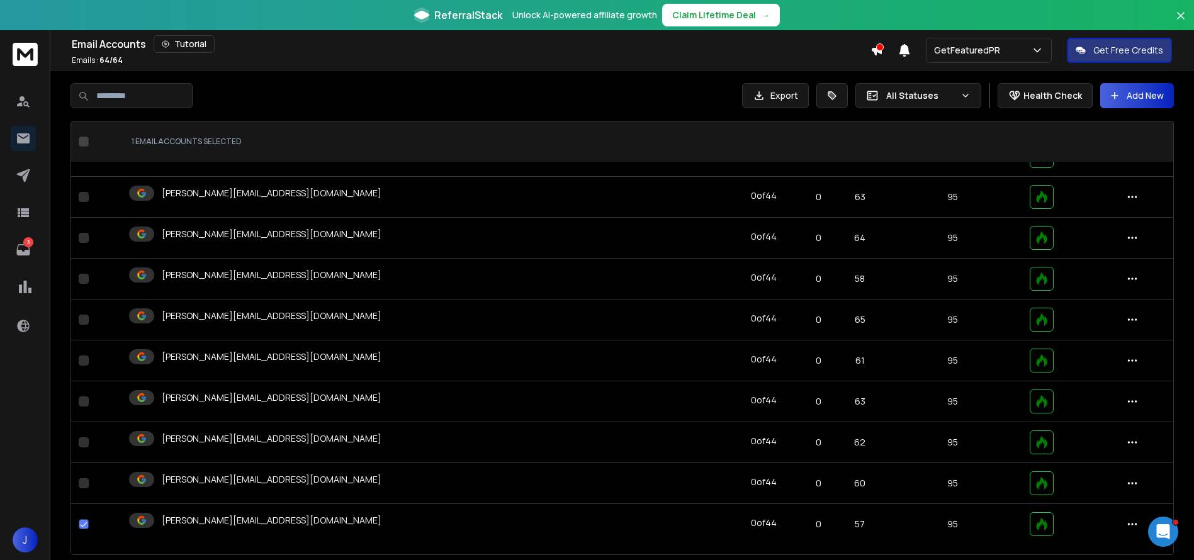
click at [81, 477] on td at bounding box center [96, 483] width 50 height 41
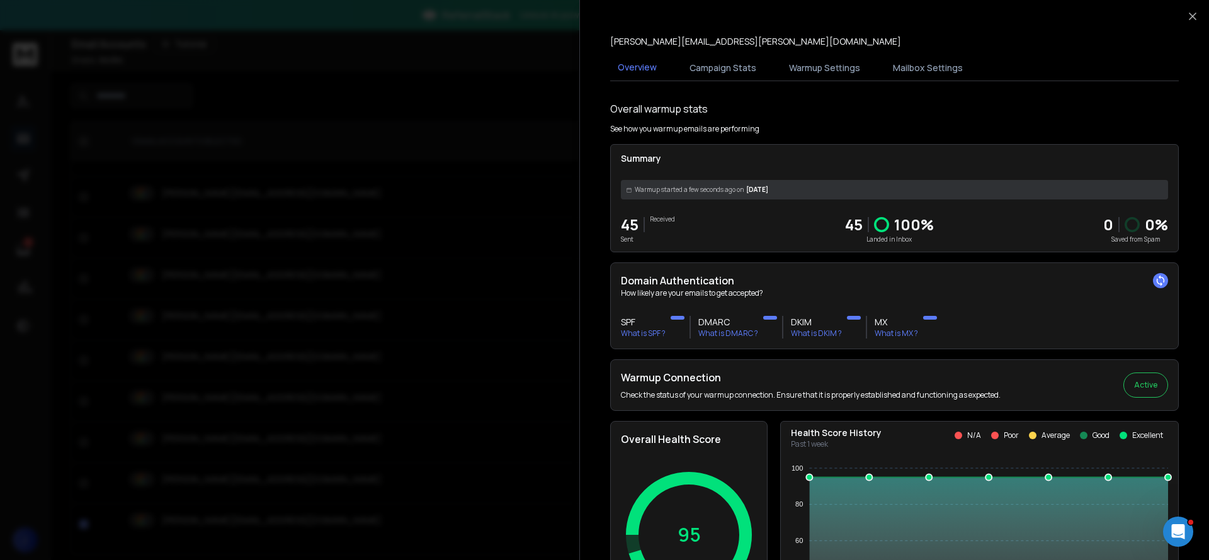
click at [100, 439] on div at bounding box center [604, 280] width 1209 height 560
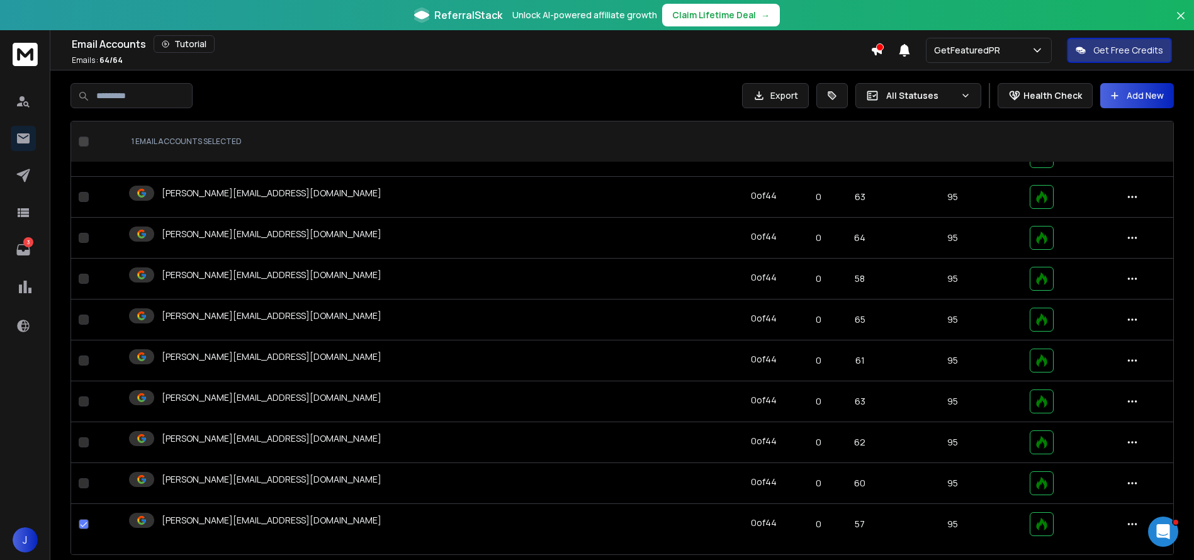
click at [83, 485] on button "button" at bounding box center [84, 483] width 10 height 10
click at [84, 443] on button "button" at bounding box center [84, 443] width 10 height 10
click at [86, 407] on td at bounding box center [96, 402] width 50 height 41
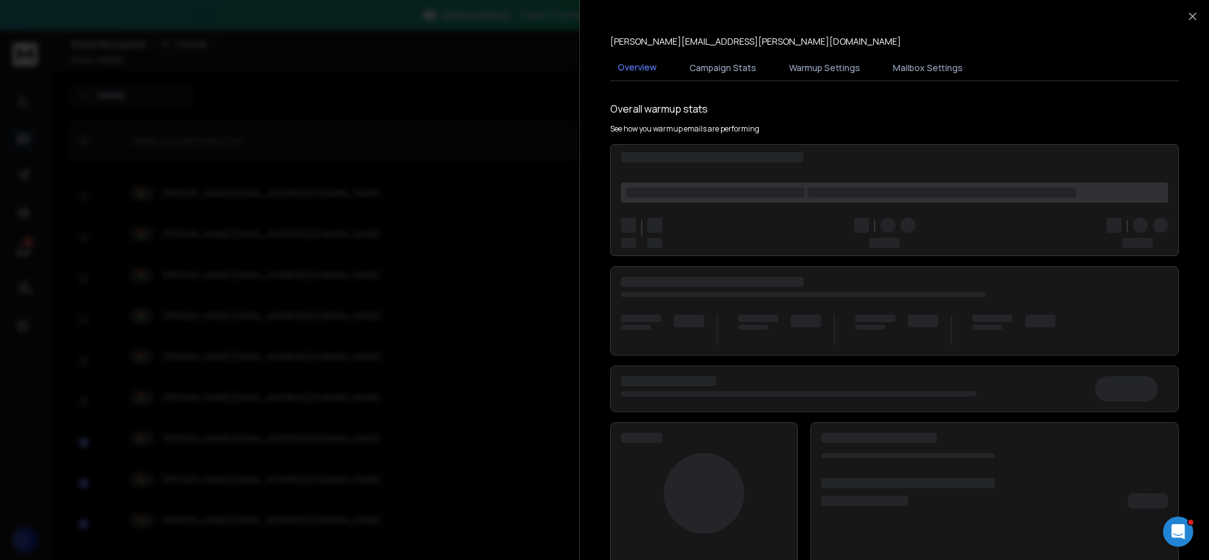
click at [86, 399] on div at bounding box center [604, 280] width 1209 height 560
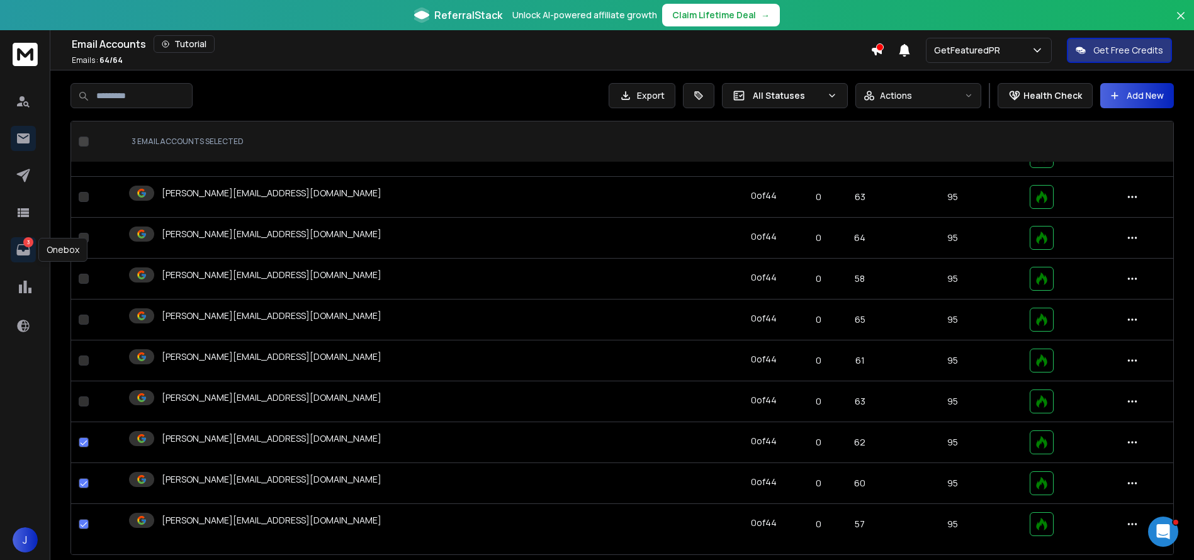
click at [28, 247] on link "3" at bounding box center [23, 249] width 25 height 25
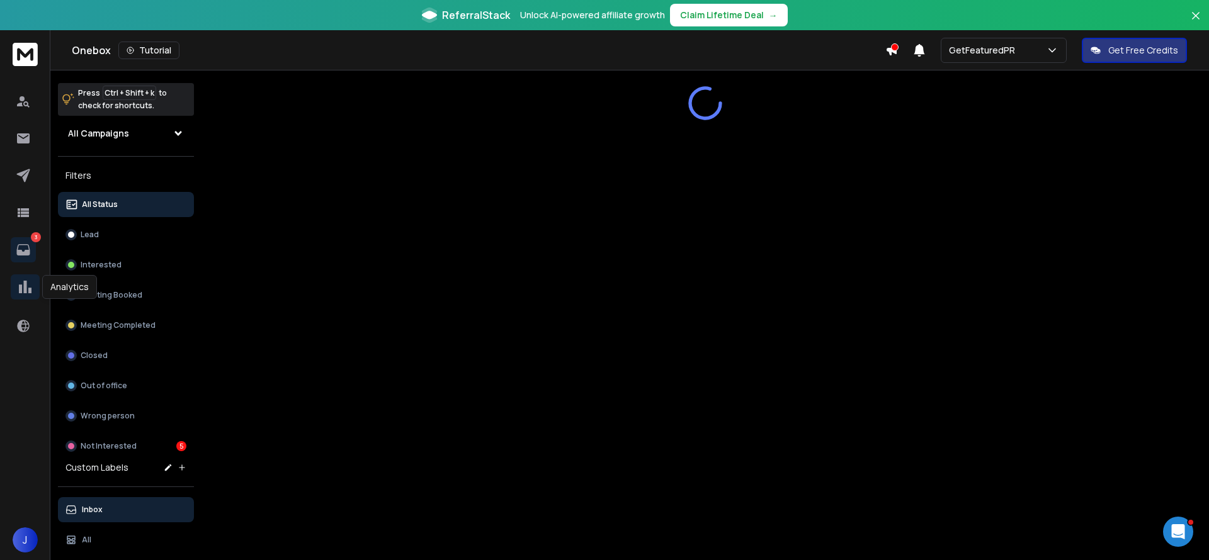
click at [20, 286] on icon at bounding box center [25, 287] width 13 height 13
